Goal: Task Accomplishment & Management: Use online tool/utility

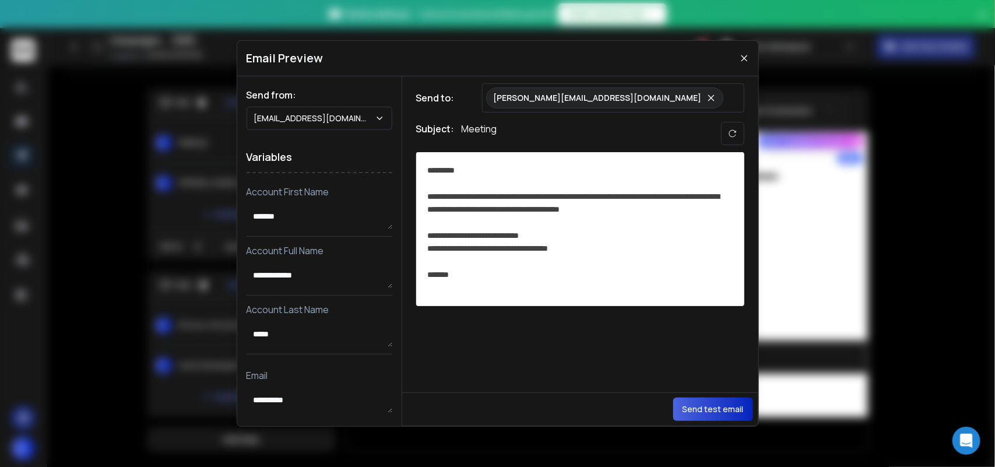
scroll to position [2220, 0]
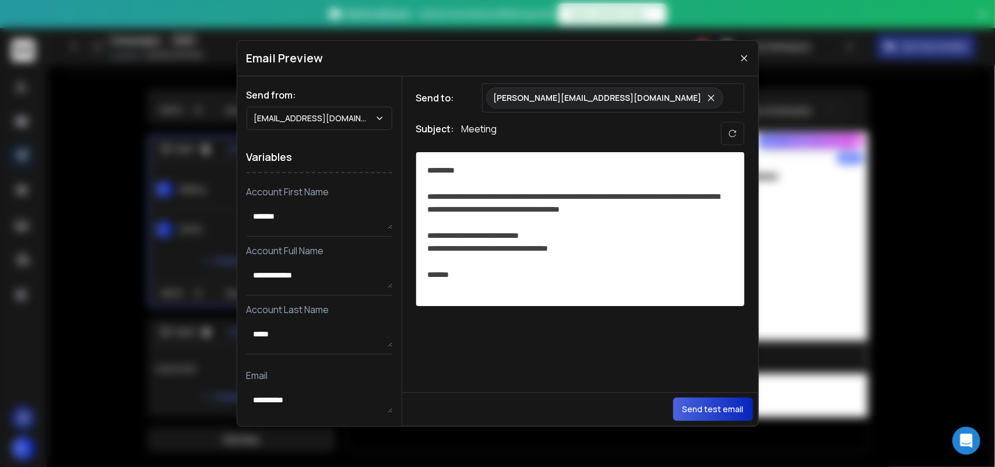
click at [707, 97] on icon at bounding box center [710, 98] width 6 height 6
click at [688, 405] on button "Send test email" at bounding box center [713, 408] width 80 height 23
click at [688, 405] on div "Send test email" at bounding box center [580, 409] width 356 height 34
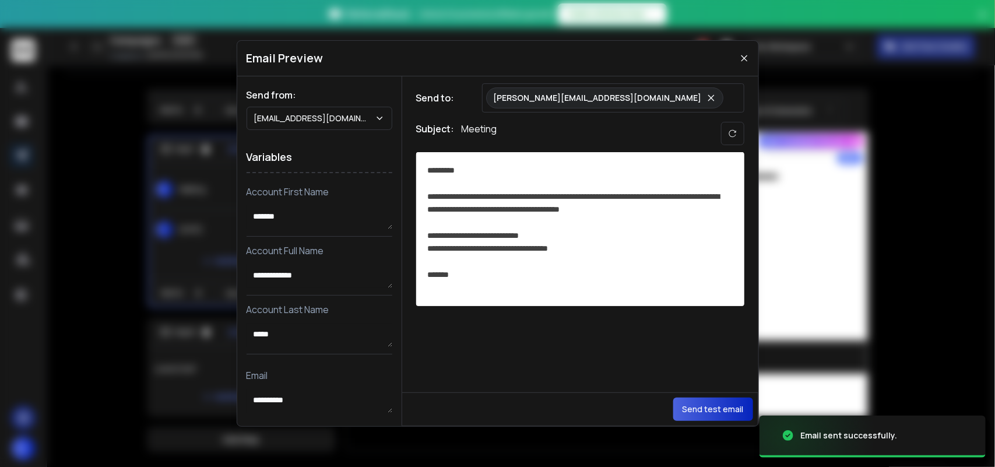
click at [706, 95] on icon at bounding box center [710, 97] width 9 height 9
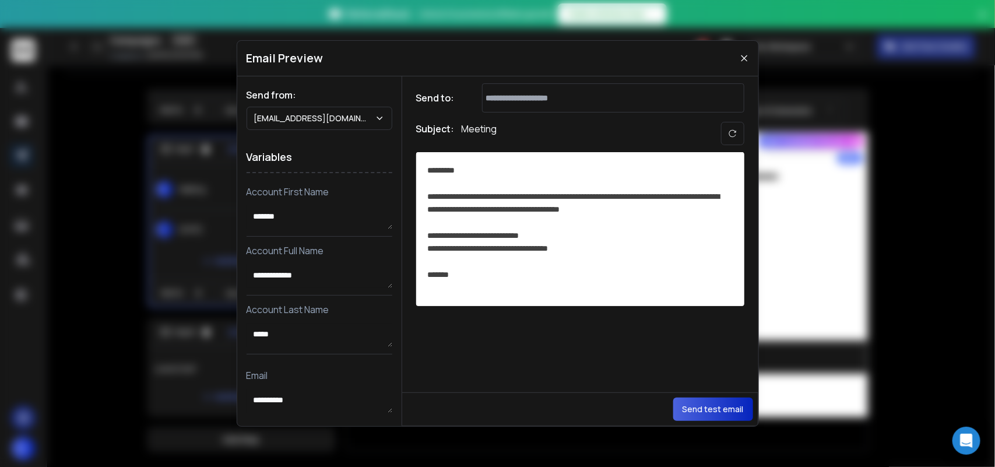
drag, startPoint x: 708, startPoint y: 45, endPoint x: 727, endPoint y: 3, distance: 45.9
click at [727, 3] on div "**********" at bounding box center [497, 233] width 995 height 467
click at [607, 99] on input at bounding box center [613, 97] width 254 height 21
click at [717, 395] on div "Send test email" at bounding box center [580, 409] width 356 height 34
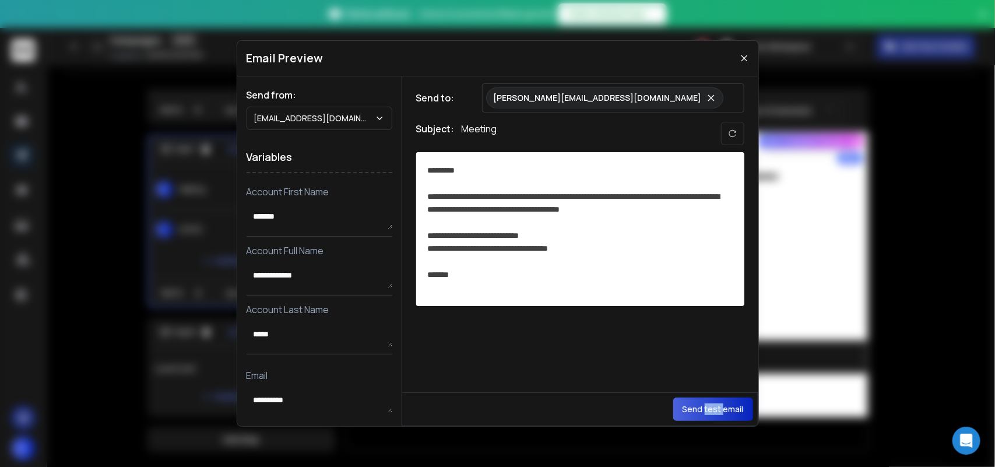
click at [711, 390] on div "**********" at bounding box center [580, 251] width 357 height 350
click at [709, 404] on button "Send test email" at bounding box center [713, 408] width 80 height 23
click at [709, 404] on div "Send test email" at bounding box center [580, 409] width 356 height 34
drag, startPoint x: 593, startPoint y: 97, endPoint x: 594, endPoint y: 83, distance: 14.0
click at [594, 87] on div "[PERSON_NAME][EMAIL_ADDRESS][DOMAIN_NAME]" at bounding box center [604, 97] width 237 height 21
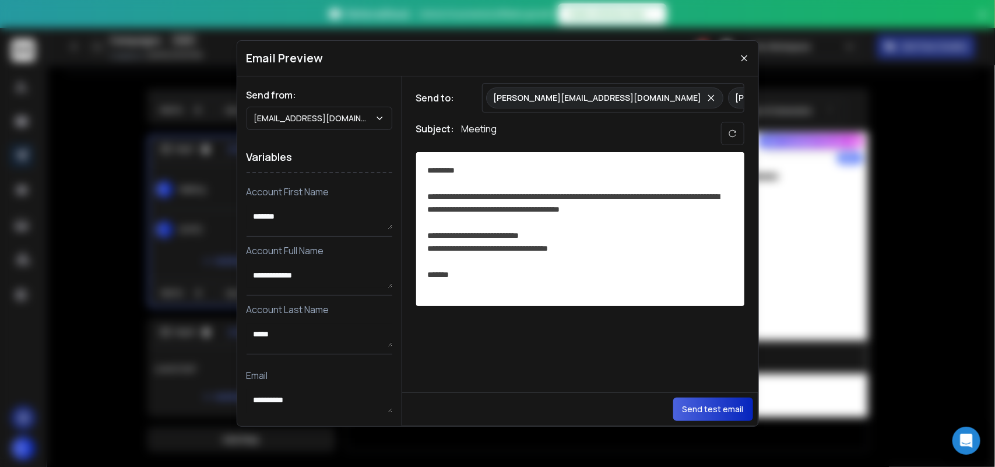
click at [706, 100] on icon at bounding box center [710, 97] width 9 height 9
click at [710, 406] on button "Send test email" at bounding box center [713, 408] width 80 height 23
click at [710, 406] on div "Send test email" at bounding box center [580, 409] width 356 height 34
click at [706, 93] on icon at bounding box center [710, 97] width 9 height 9
click at [697, 417] on button "Send test email" at bounding box center [713, 408] width 80 height 23
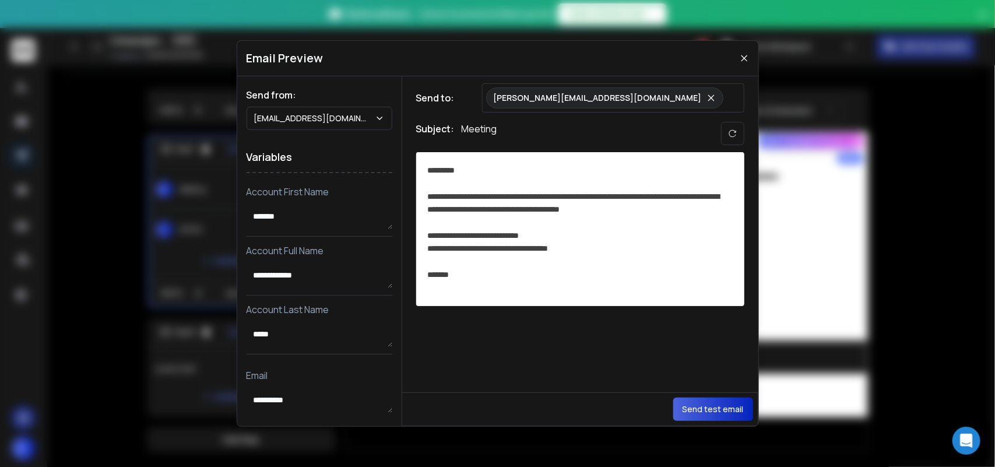
click at [697, 417] on div "Send test email" at bounding box center [580, 409] width 356 height 34
click at [706, 98] on icon at bounding box center [710, 97] width 9 height 9
click at [704, 415] on button "Send test email" at bounding box center [713, 408] width 80 height 23
drag, startPoint x: 704, startPoint y: 415, endPoint x: 732, endPoint y: 395, distance: 34.6
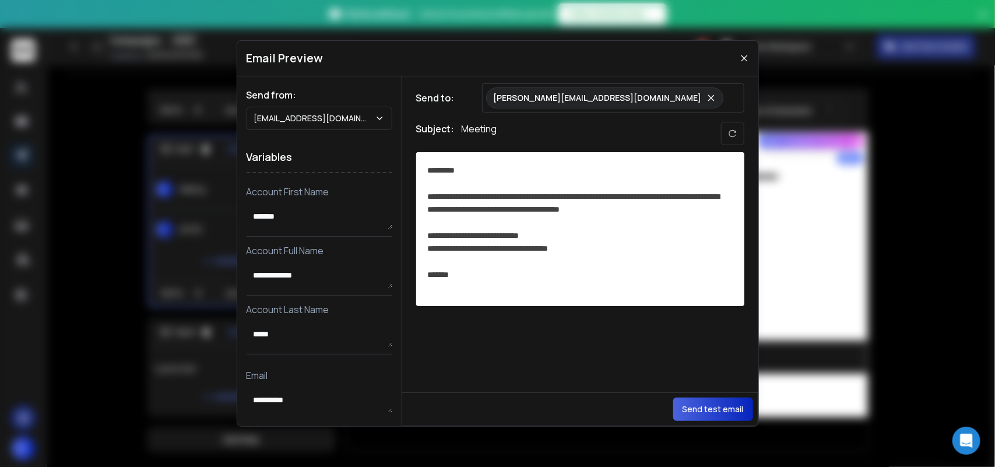
click at [723, 400] on div "Send test email" at bounding box center [580, 409] width 356 height 34
click at [706, 95] on icon at bounding box center [710, 97] width 9 height 9
drag, startPoint x: 713, startPoint y: 411, endPoint x: 727, endPoint y: 408, distance: 14.9
click at [727, 408] on button "Send test email" at bounding box center [713, 408] width 80 height 23
click at [727, 408] on div "Send test email" at bounding box center [580, 409] width 356 height 34
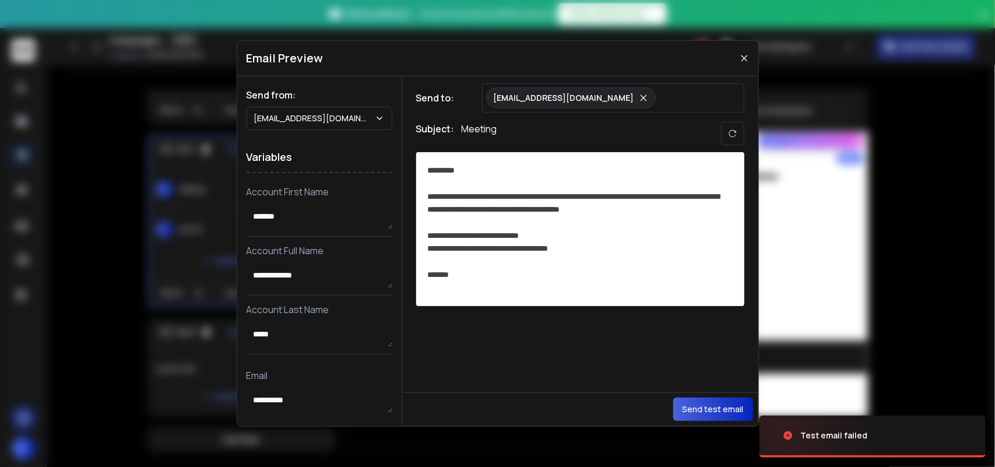
click at [695, 417] on button "Send test email" at bounding box center [713, 408] width 80 height 23
click at [695, 412] on div "Send test email" at bounding box center [580, 409] width 356 height 34
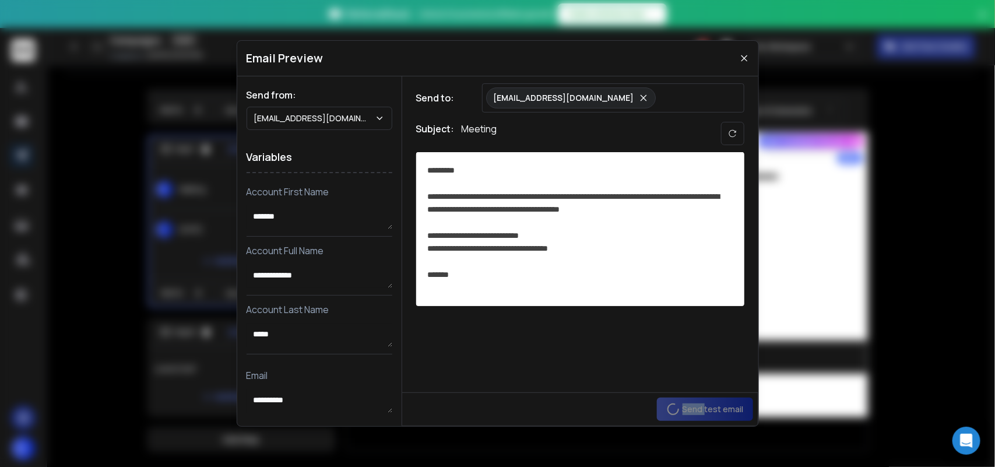
click at [695, 412] on div "Send test email" at bounding box center [580, 409] width 356 height 34
click at [731, 406] on button "Send test email" at bounding box center [713, 408] width 80 height 23
click at [731, 406] on div "Send test email" at bounding box center [580, 409] width 356 height 34
click at [728, 406] on div "Send test email" at bounding box center [580, 409] width 356 height 34
click at [726, 406] on div "Send test email" at bounding box center [580, 409] width 356 height 34
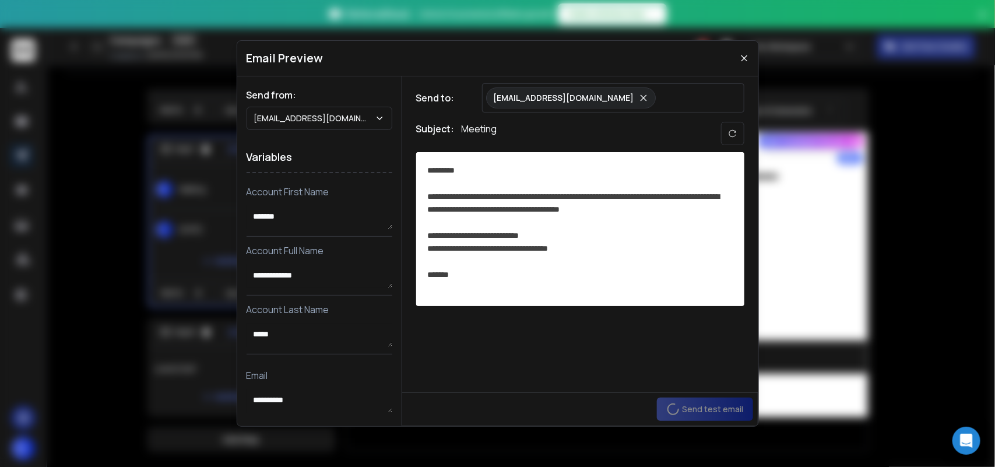
drag, startPoint x: 726, startPoint y: 406, endPoint x: 702, endPoint y: 386, distance: 30.7
click at [724, 406] on div "Send test email" at bounding box center [580, 409] width 356 height 34
click at [639, 94] on icon at bounding box center [643, 97] width 9 height 9
click at [720, 396] on div "Send test email" at bounding box center [580, 409] width 356 height 34
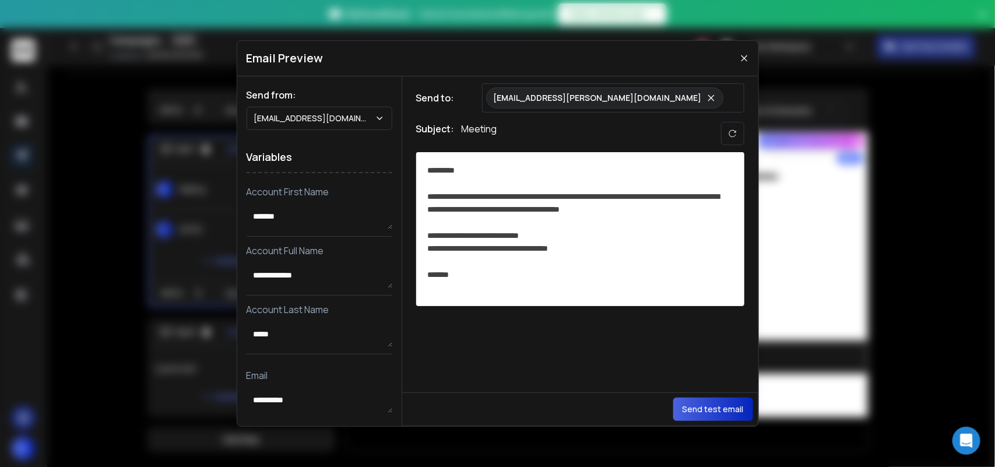
click at [720, 400] on button "Send test email" at bounding box center [713, 408] width 80 height 23
click at [720, 400] on div "Send test email" at bounding box center [580, 409] width 356 height 34
drag, startPoint x: 505, startPoint y: 264, endPoint x: 513, endPoint y: 264, distance: 8.2
click at [512, 255] on div "**********" at bounding box center [578, 248] width 301 height 13
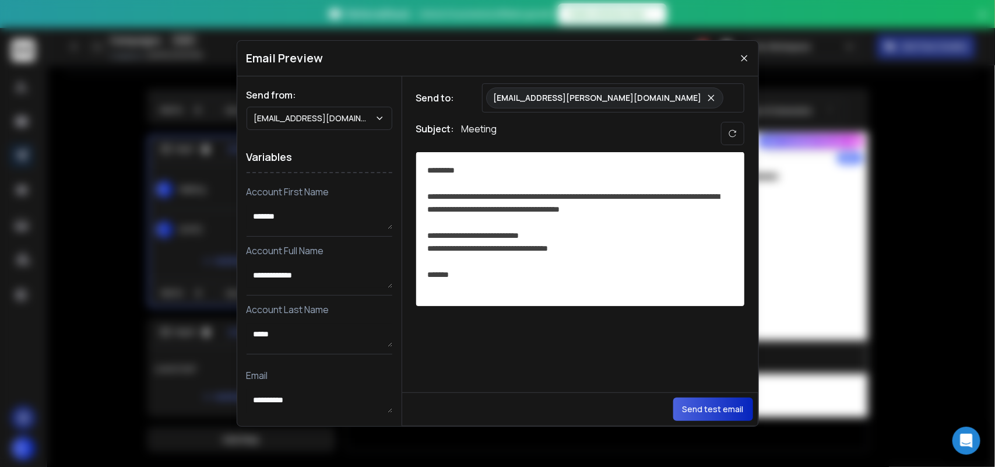
click at [706, 94] on icon at bounding box center [710, 97] width 9 height 9
click at [700, 413] on button "Send test email" at bounding box center [713, 408] width 80 height 23
click at [700, 414] on div "Send test email" at bounding box center [580, 409] width 356 height 34
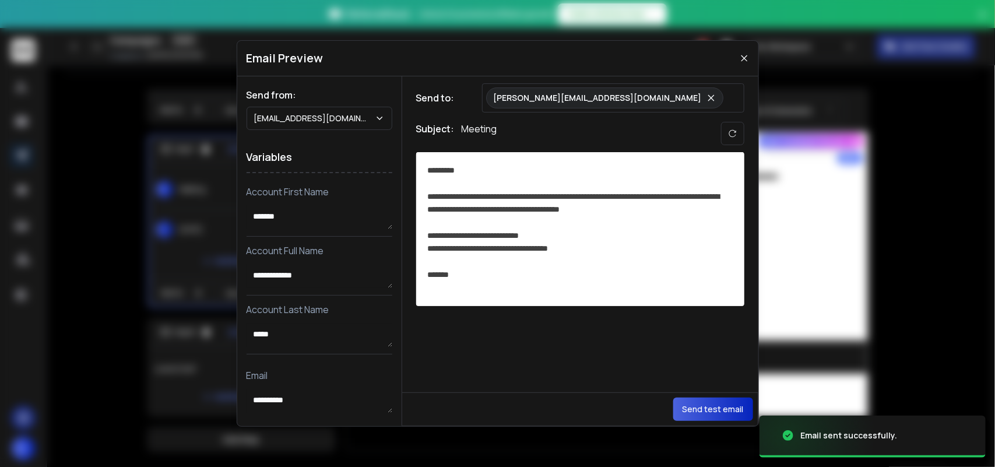
click at [706, 96] on icon at bounding box center [710, 97] width 9 height 9
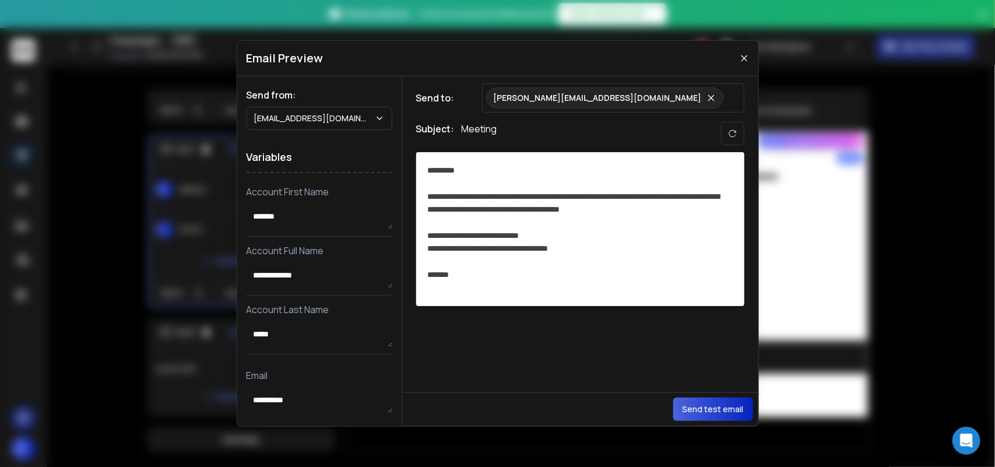
drag, startPoint x: 733, startPoint y: 385, endPoint x: 726, endPoint y: 431, distance: 46.6
click at [729, 407] on div "**********" at bounding box center [580, 251] width 357 height 350
click at [726, 414] on button "Send test email" at bounding box center [713, 408] width 80 height 23
click at [726, 414] on div "Send test email" at bounding box center [580, 409] width 356 height 34
drag, startPoint x: 726, startPoint y: 414, endPoint x: 720, endPoint y: 414, distance: 6.4
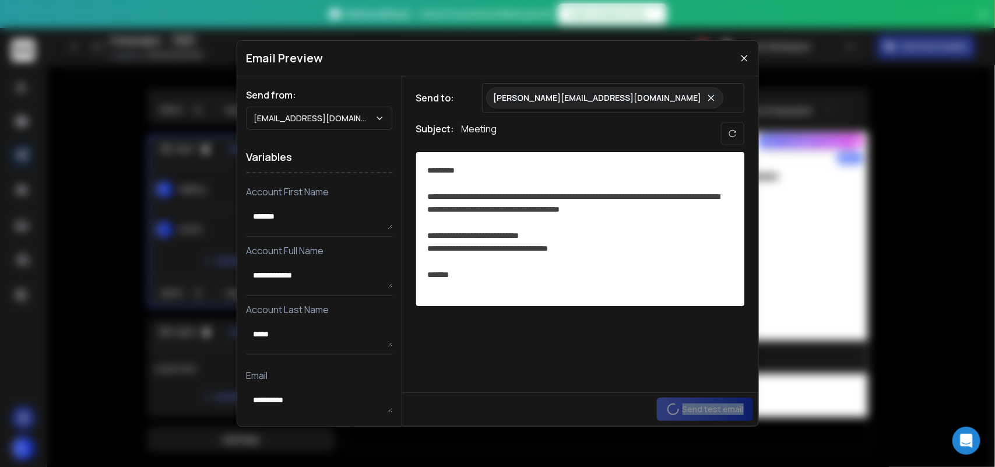
click at [720, 414] on div "Send test email" at bounding box center [580, 409] width 356 height 34
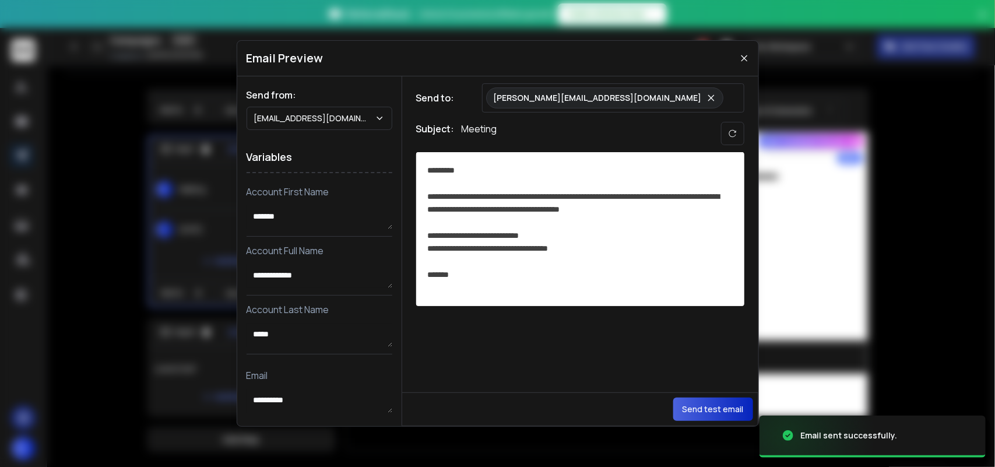
click at [902, 348] on div "**********" at bounding box center [497, 234] width 995 height 410
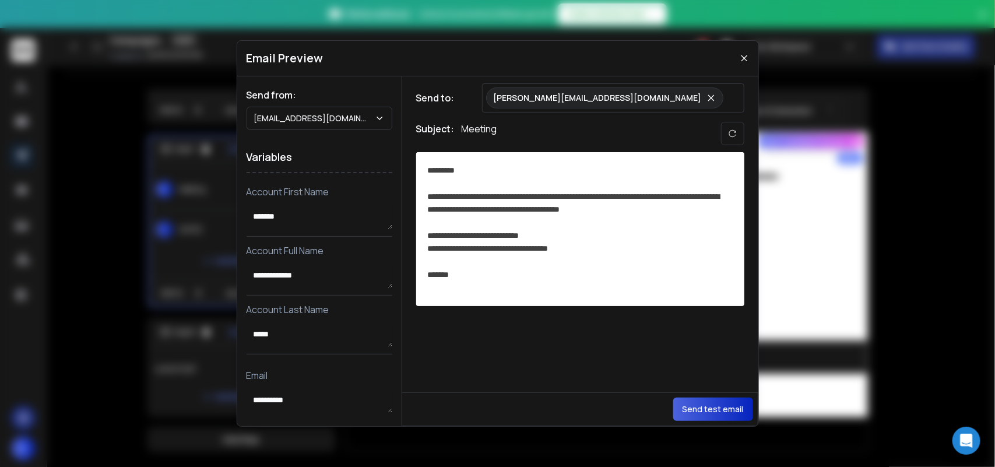
click at [586, 97] on div "[PERSON_NAME][EMAIL_ADDRESS][DOMAIN_NAME]" at bounding box center [604, 97] width 237 height 21
click at [706, 97] on icon at bounding box center [710, 97] width 9 height 9
click at [730, 405] on button "Send test email" at bounding box center [713, 408] width 80 height 23
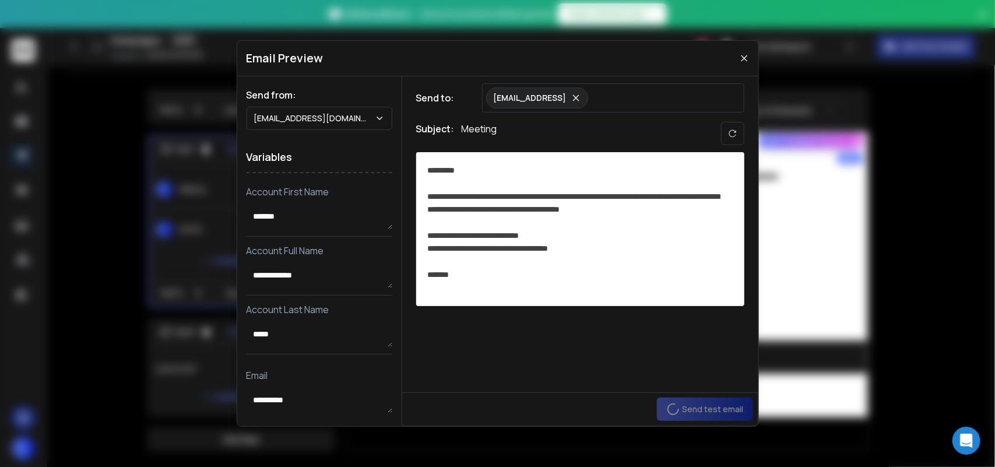
click at [721, 405] on div "Send test email" at bounding box center [580, 409] width 356 height 34
click at [721, 404] on div "Send test email" at bounding box center [580, 409] width 356 height 34
click at [572, 101] on icon at bounding box center [575, 97] width 9 height 9
click at [695, 408] on button "Send test email" at bounding box center [713, 408] width 80 height 23
click at [696, 407] on div "Send test email" at bounding box center [580, 409] width 356 height 34
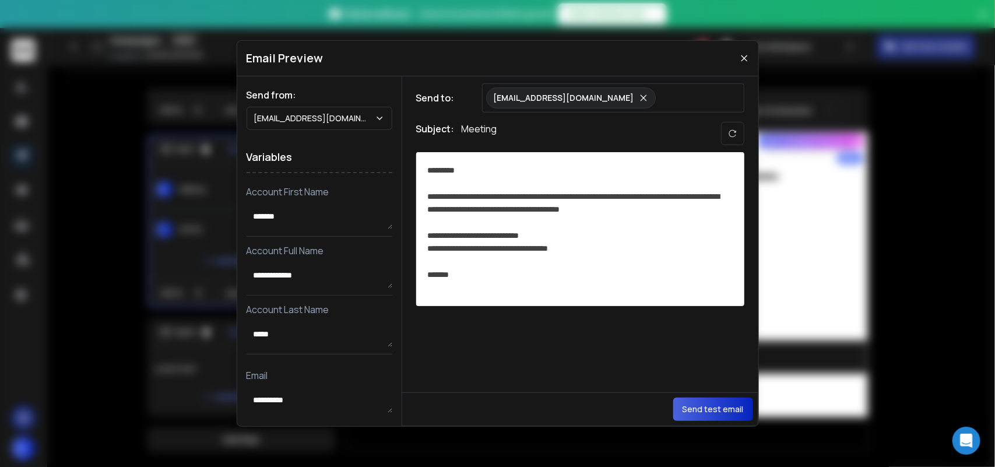
click at [639, 99] on icon at bounding box center [643, 97] width 9 height 9
click at [686, 411] on button "Send test email" at bounding box center [713, 408] width 80 height 23
click at [686, 411] on div "Send test email" at bounding box center [580, 409] width 356 height 34
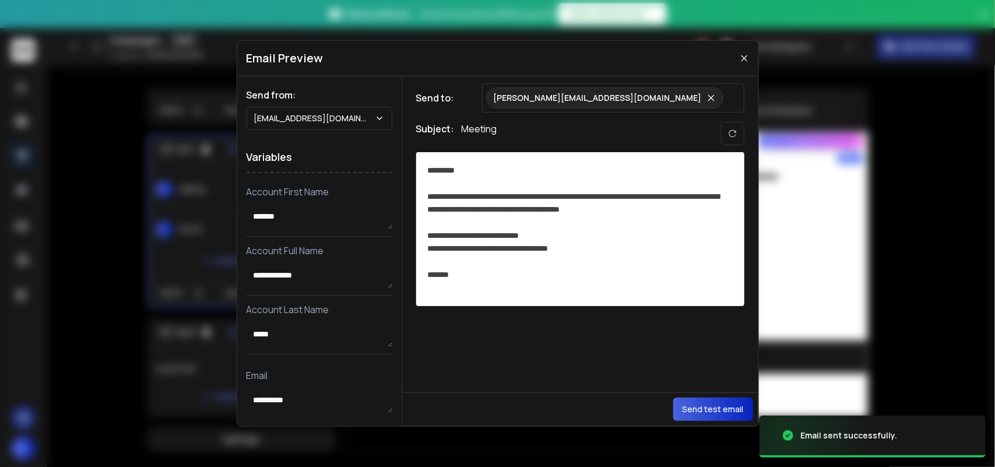
click at [836, 295] on div "**********" at bounding box center [497, 234] width 995 height 410
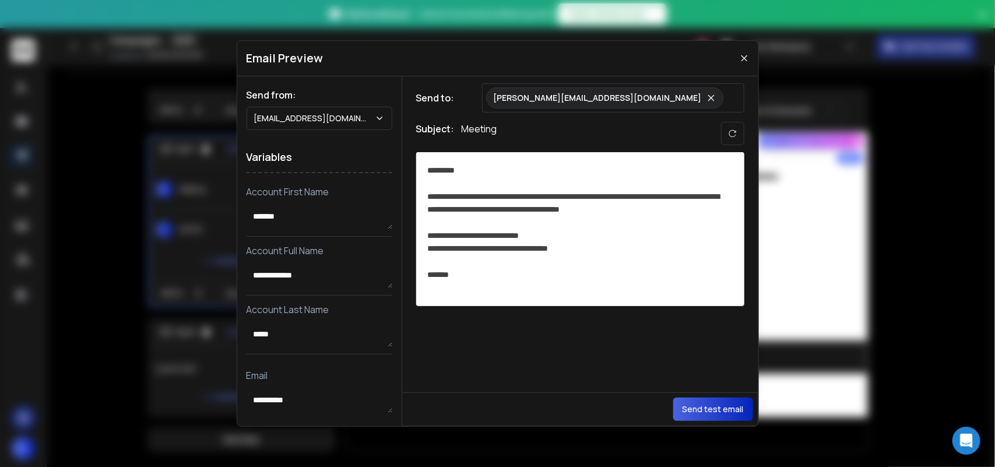
click at [706, 99] on icon at bounding box center [710, 97] width 9 height 9
click at [723, 411] on button "Send test email" at bounding box center [713, 408] width 80 height 23
click at [721, 407] on div "Send test email" at bounding box center [580, 409] width 356 height 34
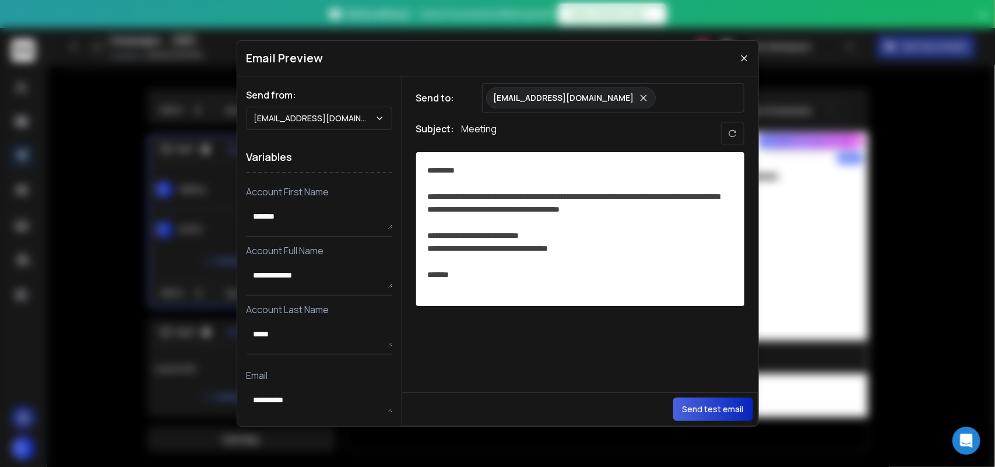
click at [648, 97] on icon at bounding box center [643, 97] width 9 height 9
click at [683, 417] on button "Send test email" at bounding box center [713, 408] width 80 height 23
click at [683, 417] on div "Send test email" at bounding box center [580, 409] width 356 height 34
click at [686, 413] on div "Send test email" at bounding box center [580, 409] width 356 height 34
click at [706, 101] on icon at bounding box center [710, 97] width 9 height 9
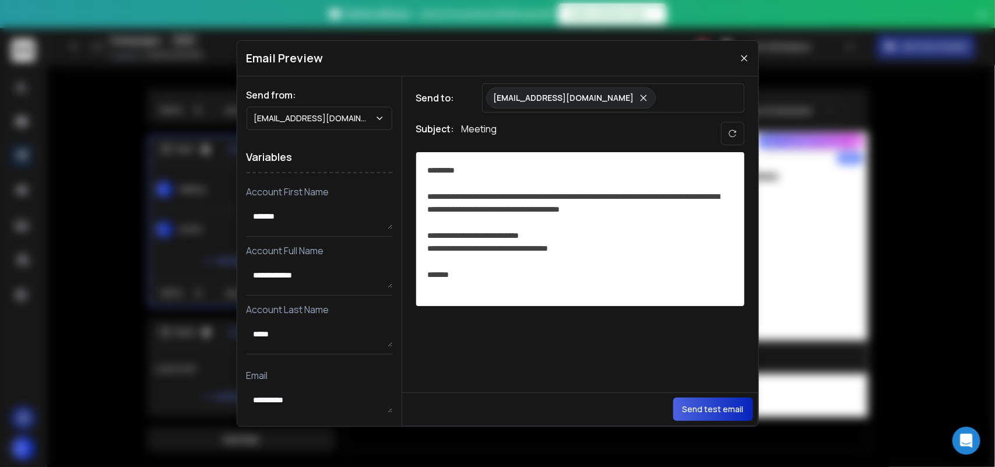
click at [706, 409] on button "Send test email" at bounding box center [713, 408] width 80 height 23
drag, startPoint x: 706, startPoint y: 409, endPoint x: 718, endPoint y: 390, distance: 22.0
click at [710, 410] on div "Send test email" at bounding box center [580, 409] width 356 height 34
click at [639, 93] on icon at bounding box center [643, 97] width 9 height 9
click at [706, 404] on button "Send test email" at bounding box center [713, 408] width 80 height 23
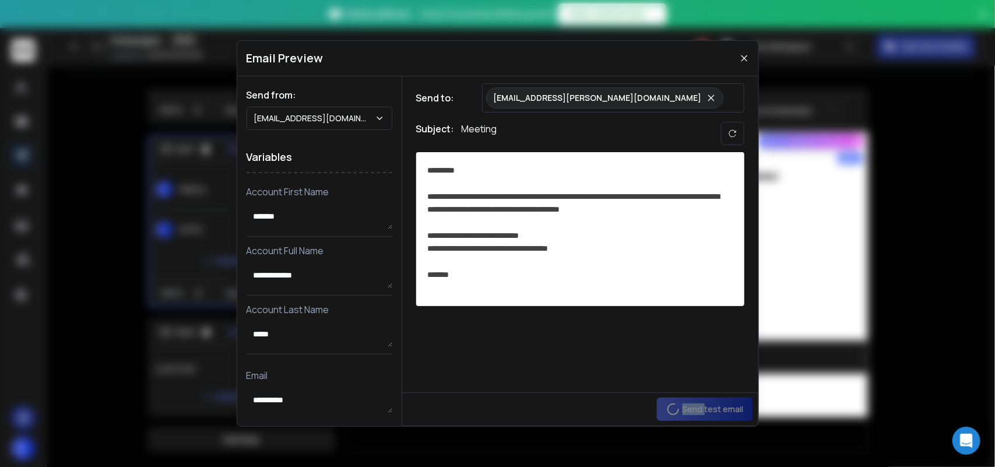
click at [706, 404] on div "Send test email" at bounding box center [580, 409] width 356 height 34
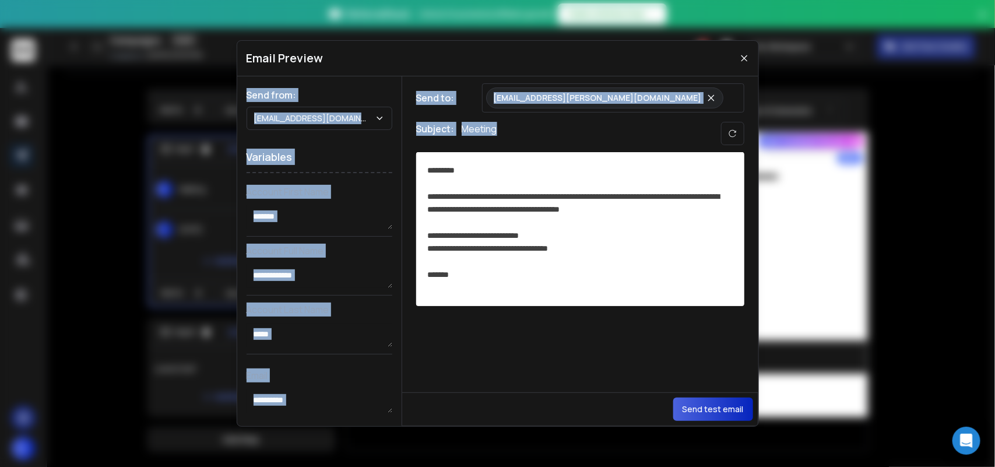
drag, startPoint x: 595, startPoint y: 140, endPoint x: 595, endPoint y: 108, distance: 32.1
click at [595, 131] on div "**********" at bounding box center [498, 233] width 522 height 386
click at [706, 97] on icon at bounding box center [710, 97] width 9 height 9
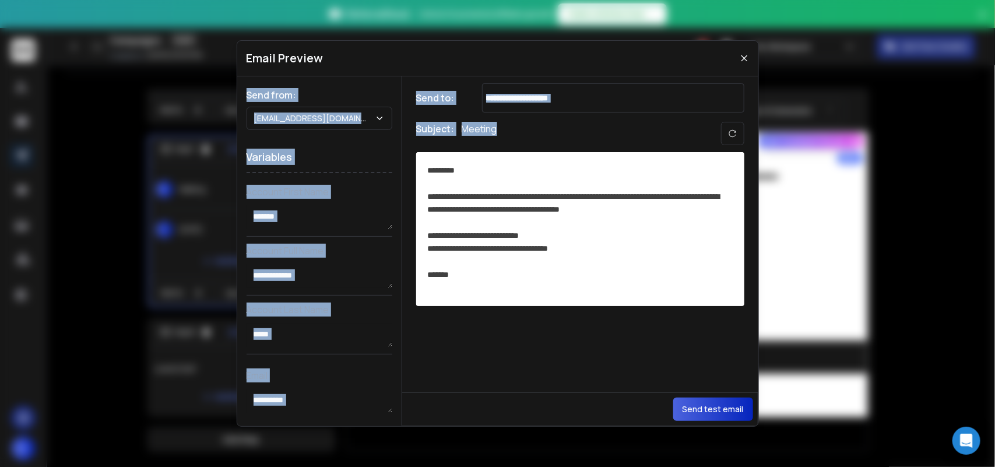
click at [628, 105] on input at bounding box center [613, 97] width 254 height 21
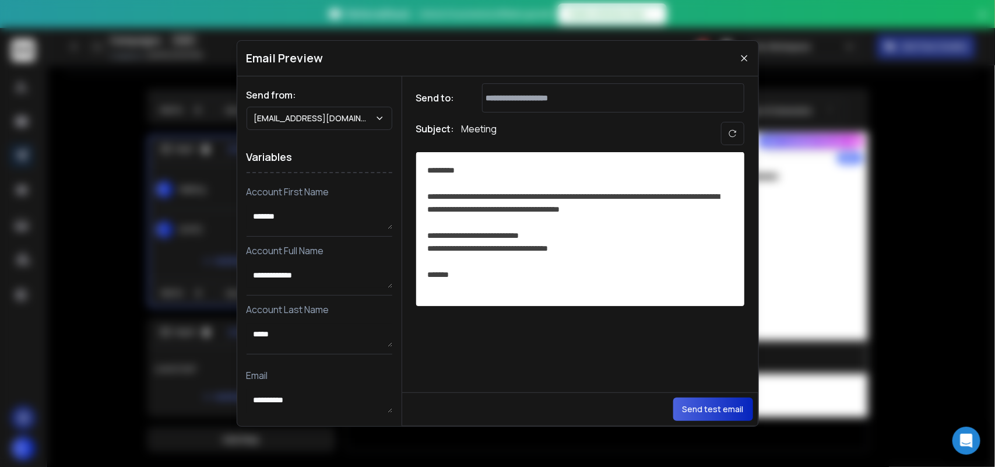
click at [628, 105] on input at bounding box center [613, 97] width 254 height 21
click at [723, 411] on button "Send test email" at bounding box center [713, 408] width 80 height 23
click at [723, 411] on div "Send test email" at bounding box center [580, 409] width 356 height 34
drag, startPoint x: 708, startPoint y: 411, endPoint x: 694, endPoint y: 315, distance: 97.2
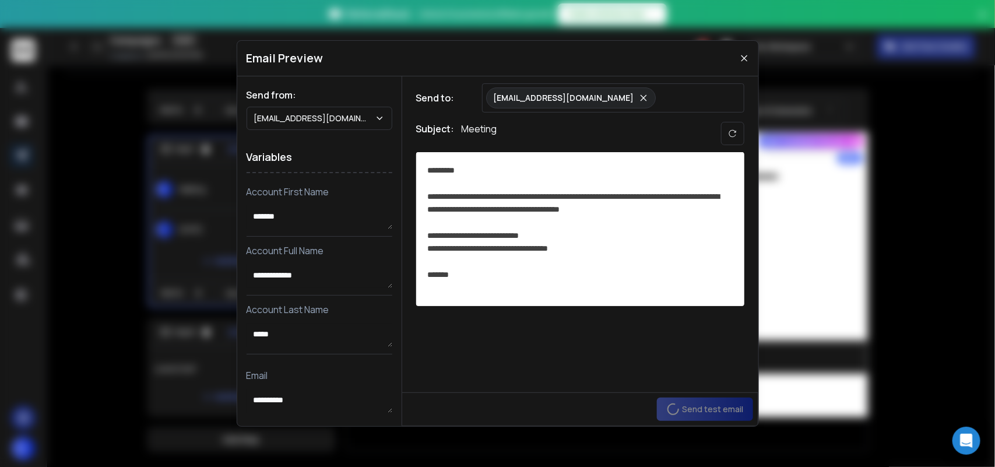
click at [701, 357] on div "**********" at bounding box center [580, 251] width 357 height 350
click at [580, 365] on div "**********" at bounding box center [580, 251] width 357 height 350
click at [639, 93] on icon at bounding box center [643, 97] width 9 height 9
click at [699, 414] on button "Send test email" at bounding box center [713, 408] width 80 height 23
click at [699, 414] on div "Send test email" at bounding box center [580, 409] width 356 height 34
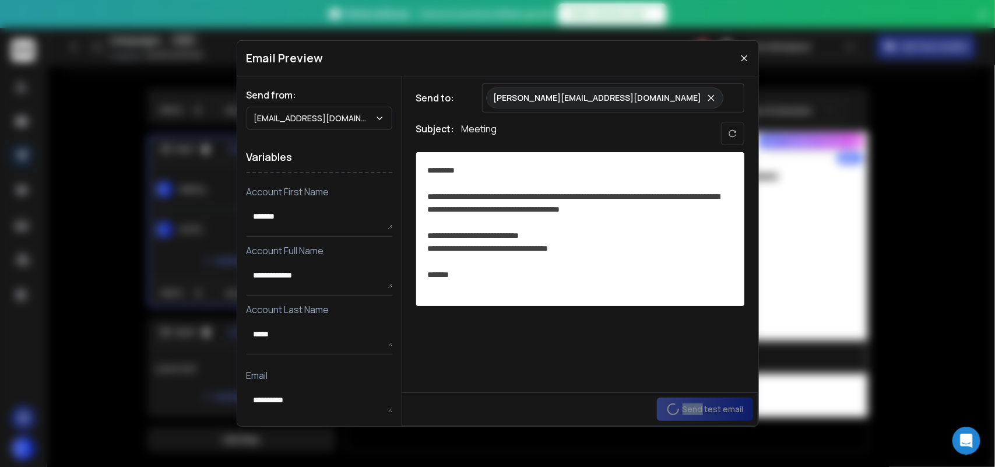
click at [701, 412] on div "Send test email" at bounding box center [580, 409] width 356 height 34
click at [756, 448] on div "**********" at bounding box center [497, 233] width 995 height 467
click at [706, 98] on icon at bounding box center [710, 97] width 9 height 9
click at [720, 402] on button "Send test email" at bounding box center [713, 408] width 80 height 23
drag, startPoint x: 721, startPoint y: 403, endPoint x: 730, endPoint y: 403, distance: 8.7
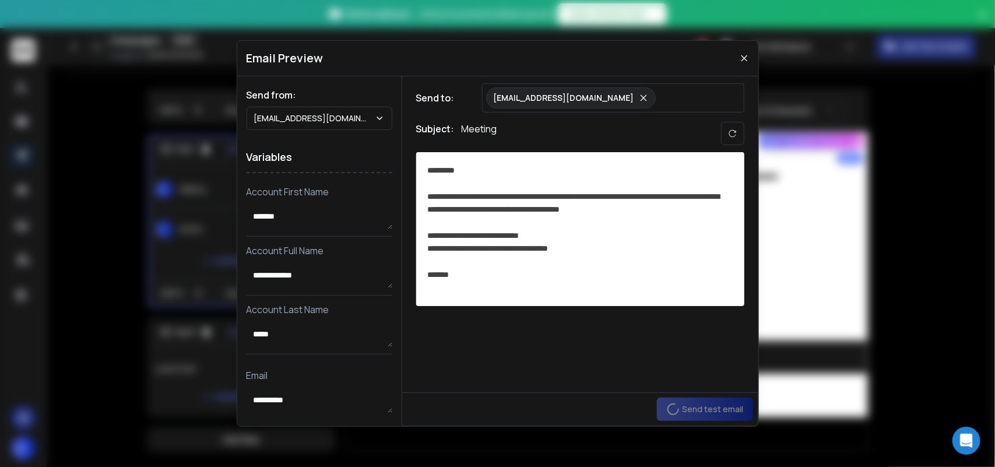
click at [730, 403] on div "Send test email" at bounding box center [580, 409] width 356 height 34
click at [639, 100] on icon at bounding box center [643, 97] width 9 height 9
click at [686, 400] on button "Send test email" at bounding box center [713, 408] width 80 height 23
click at [685, 400] on div "Send test email" at bounding box center [580, 409] width 356 height 34
click at [706, 97] on icon at bounding box center [710, 97] width 9 height 9
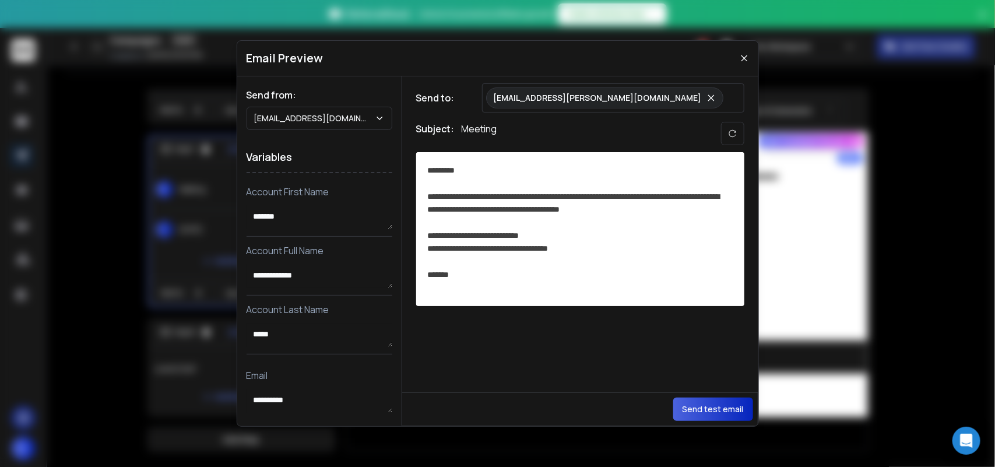
click at [684, 414] on button "Send test email" at bounding box center [713, 408] width 80 height 23
click at [684, 414] on div "Send test email" at bounding box center [580, 409] width 356 height 34
click at [706, 100] on icon at bounding box center [710, 97] width 9 height 9
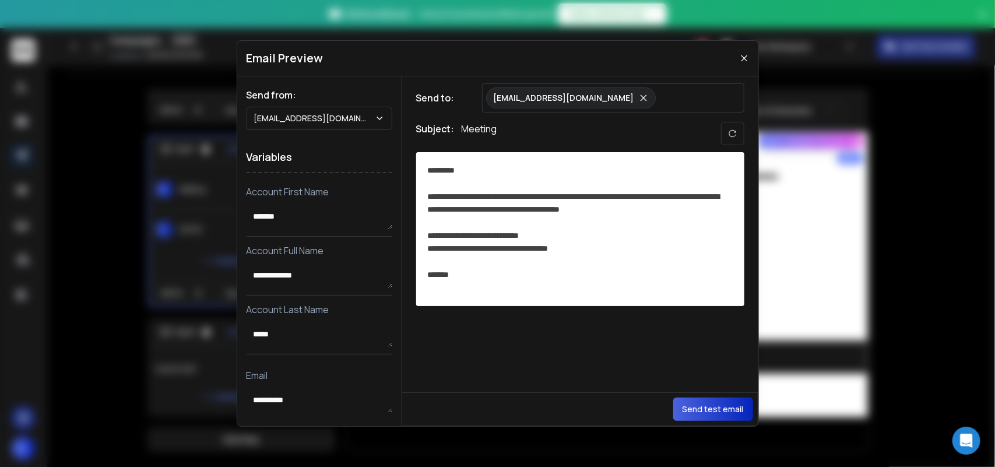
click at [679, 407] on button "Send test email" at bounding box center [713, 408] width 80 height 23
click at [679, 407] on div "Send test email" at bounding box center [580, 409] width 356 height 34
click at [639, 93] on icon at bounding box center [643, 97] width 9 height 9
click at [714, 412] on button "Send test email" at bounding box center [713, 408] width 80 height 23
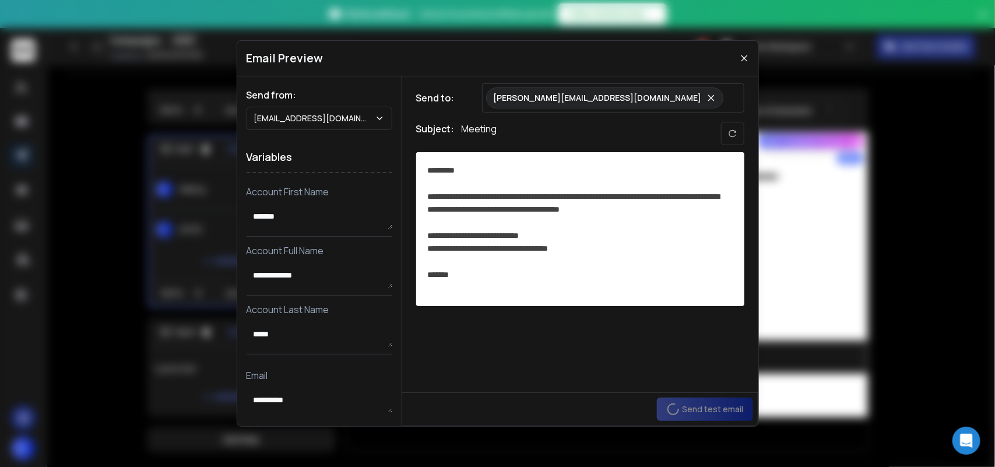
click at [713, 411] on div "Send test email" at bounding box center [580, 409] width 356 height 34
click at [706, 100] on icon at bounding box center [710, 97] width 9 height 9
drag, startPoint x: 699, startPoint y: 417, endPoint x: 693, endPoint y: 408, distance: 10.5
click at [698, 417] on button "Send test email" at bounding box center [713, 408] width 80 height 23
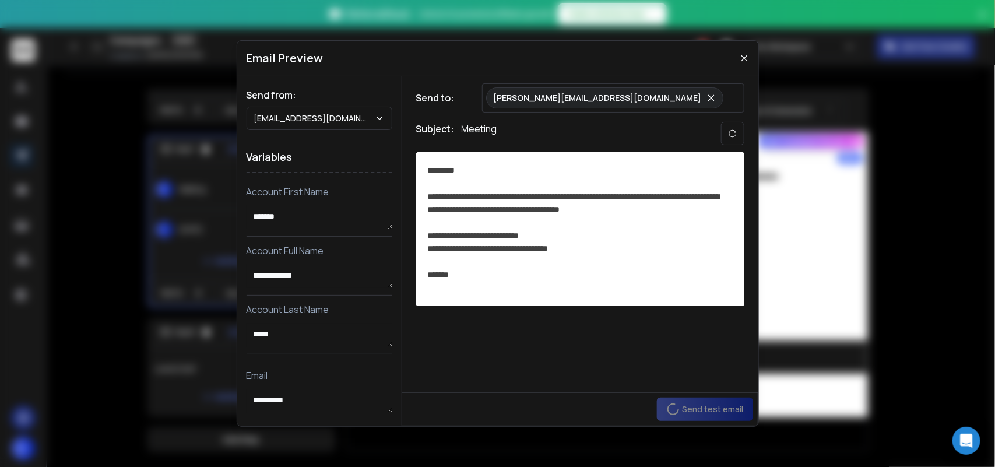
click at [693, 408] on div "Send test email" at bounding box center [580, 409] width 356 height 34
drag, startPoint x: 205, startPoint y: 27, endPoint x: 854, endPoint y: 87, distance: 651.9
click at [854, 87] on div "**********" at bounding box center [497, 234] width 995 height 410
click at [706, 97] on icon at bounding box center [710, 97] width 9 height 9
click at [723, 400] on button "Send test email" at bounding box center [713, 408] width 80 height 23
